Goal: Information Seeking & Learning: Check status

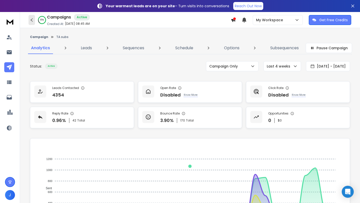
click at [32, 20] on icon at bounding box center [32, 20] width 5 height 5
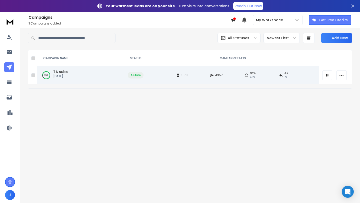
click at [89, 72] on div "85 % TA subs [DATE]" at bounding box center [81, 75] width 78 height 12
